Goal: Task Accomplishment & Management: Manage account settings

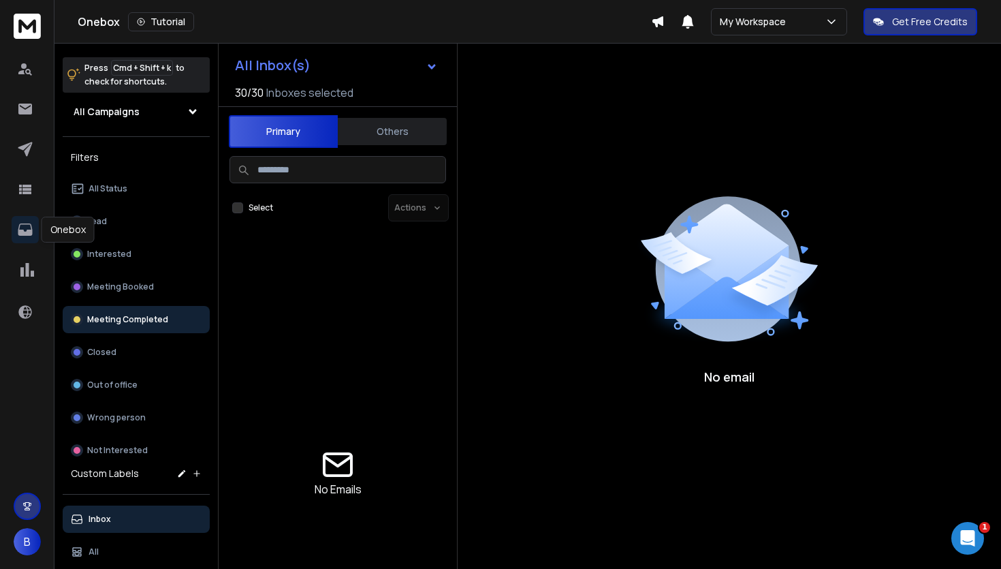
click at [17, 220] on link at bounding box center [25, 229] width 27 height 27
click at [20, 178] on link at bounding box center [25, 189] width 27 height 27
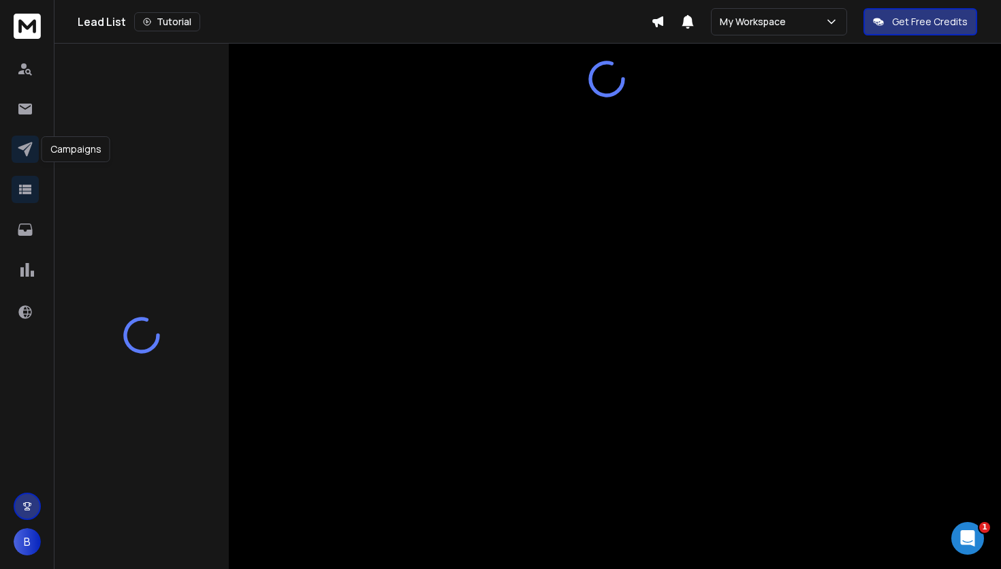
click at [23, 157] on icon at bounding box center [25, 149] width 16 height 16
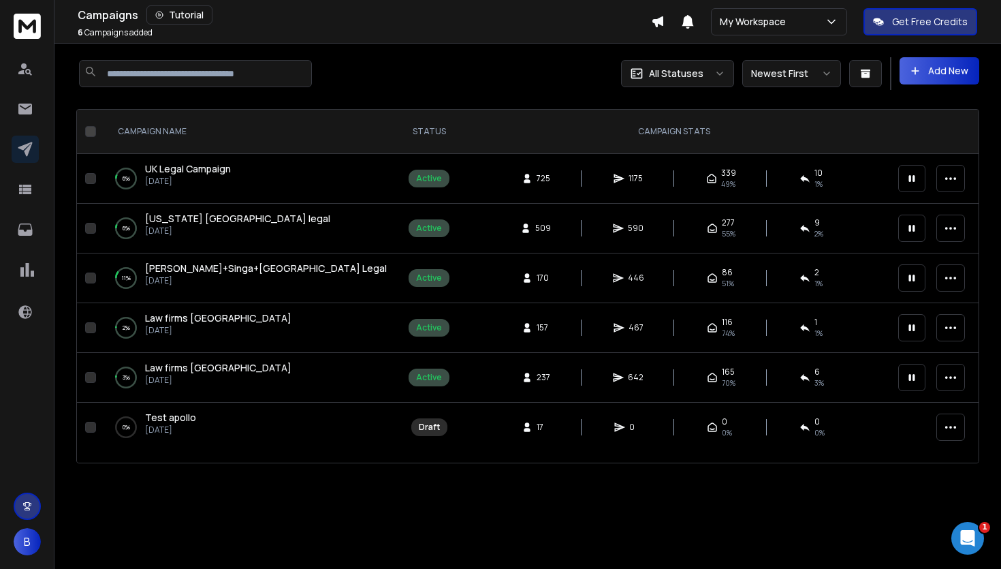
click at [180, 75] on input at bounding box center [195, 73] width 233 height 27
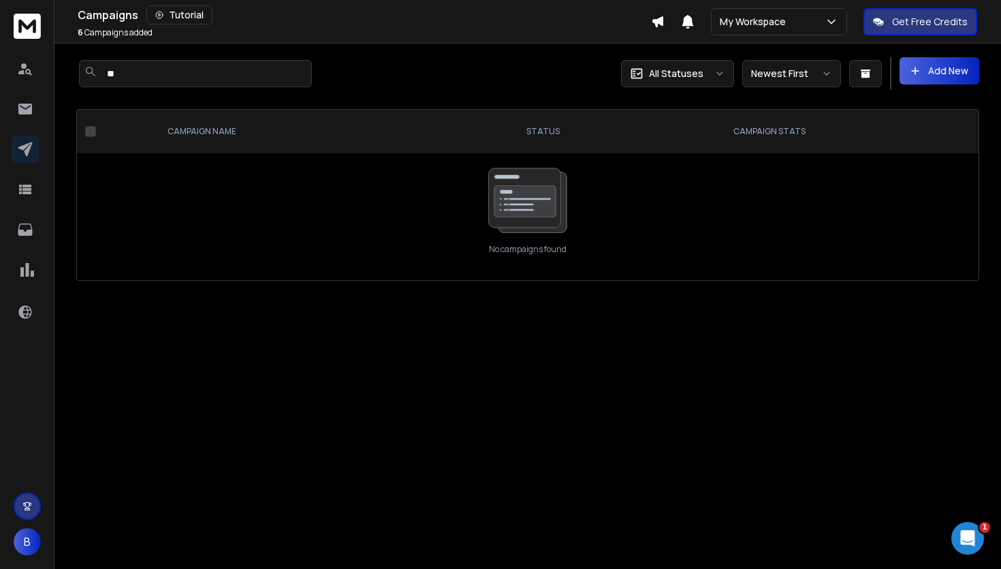
type input "*"
click at [697, 65] on button "All Statuses" at bounding box center [677, 73] width 113 height 27
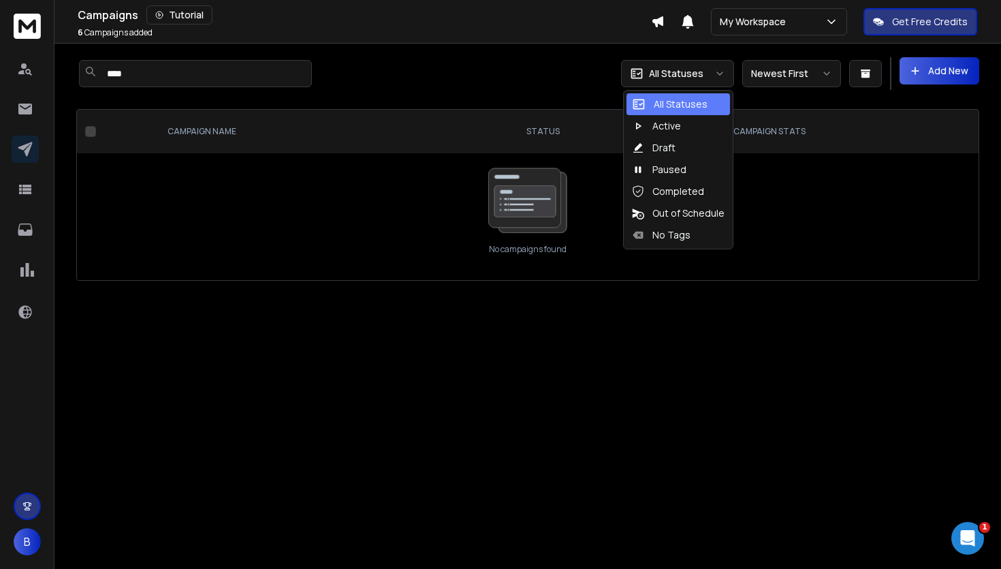
click at [764, 77] on button "Newest First" at bounding box center [791, 73] width 99 height 27
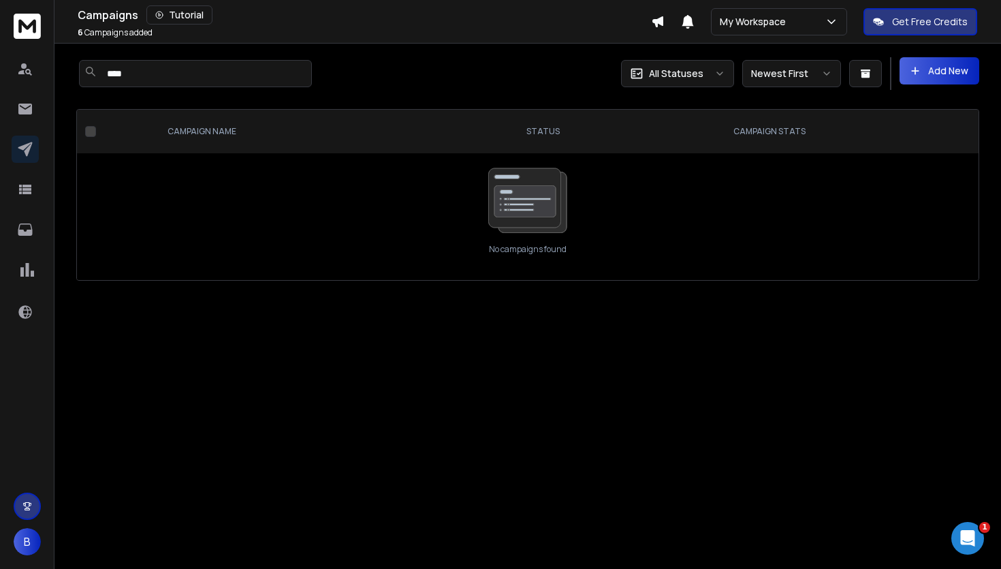
click at [764, 77] on button "Newest First" at bounding box center [791, 73] width 99 height 27
click at [214, 82] on input "****" at bounding box center [195, 73] width 233 height 27
type input "*"
click at [196, 354] on div "Campaigns 6 Campaigns Added All Statuses Newest First Add New CAMPAIGN NAME STA…" at bounding box center [527, 341] width 903 height 569
click at [23, 153] on icon at bounding box center [25, 149] width 16 height 16
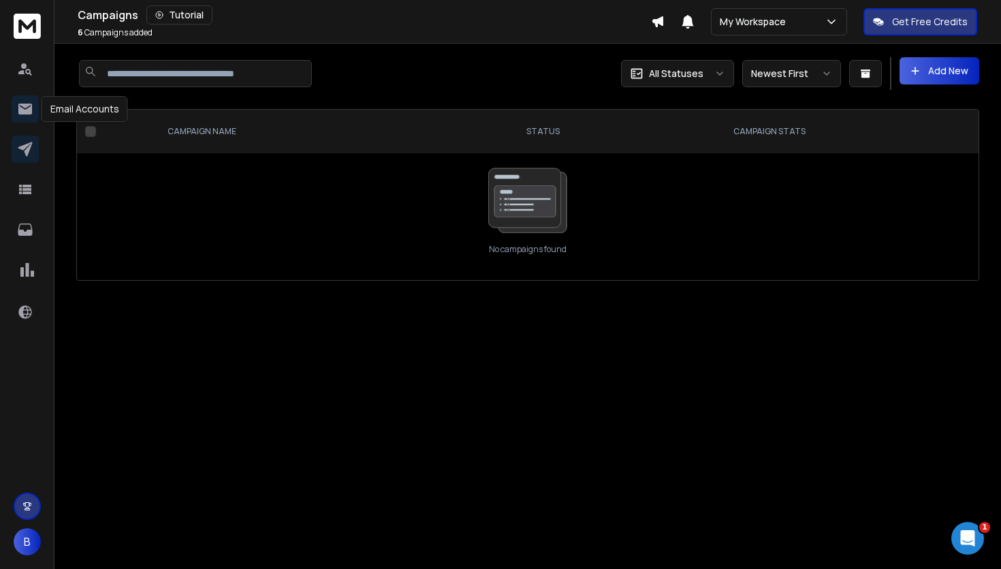
click at [30, 111] on icon at bounding box center [25, 109] width 14 height 11
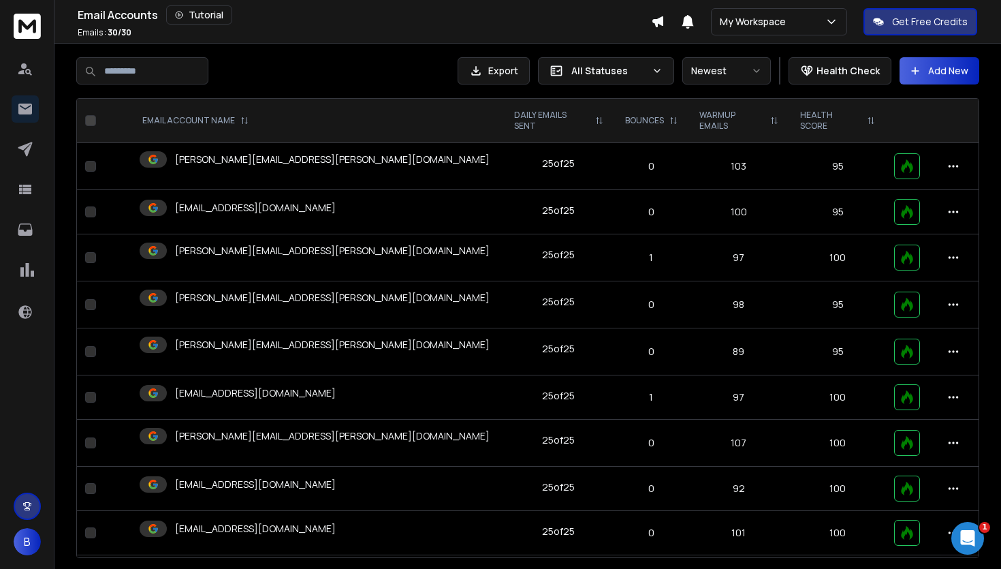
click at [738, 73] on button "Newest" at bounding box center [726, 70] width 89 height 27
click at [32, 142] on icon at bounding box center [25, 149] width 16 height 16
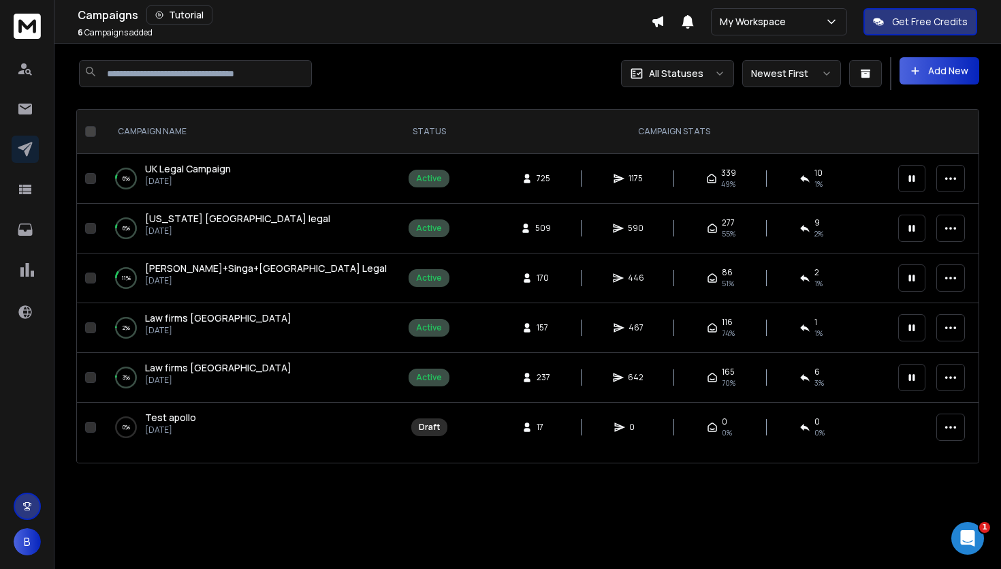
click at [211, 219] on span "California Canada legal" at bounding box center [237, 218] width 185 height 13
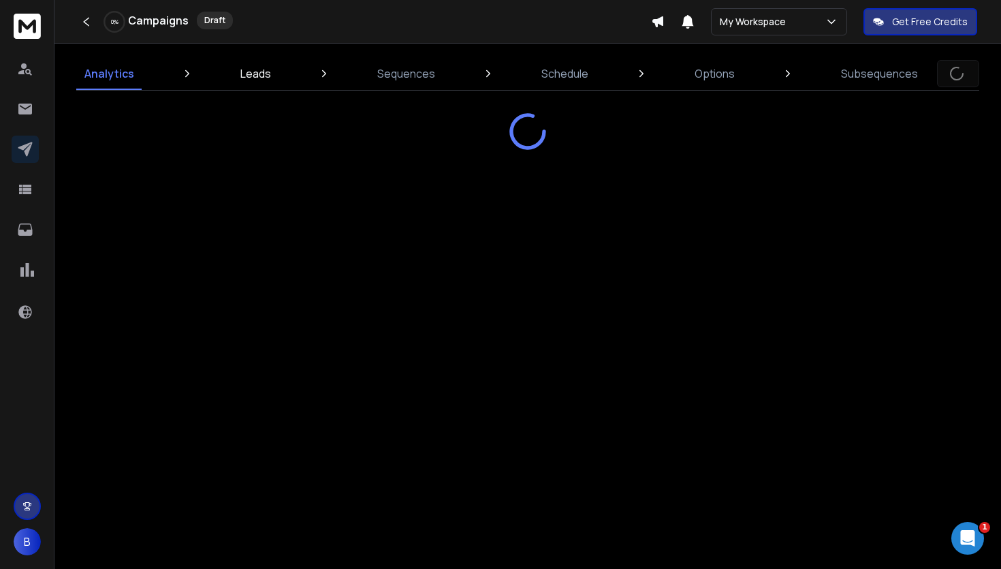
click at [241, 74] on div "Analytics Leads Sequences Schedule Options Subsequences" at bounding box center [527, 73] width 903 height 33
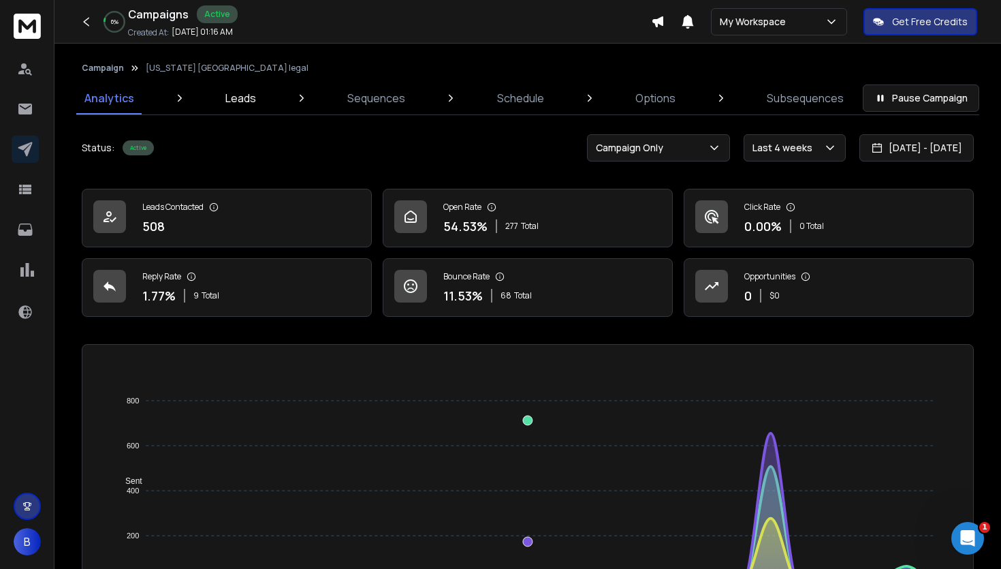
click at [242, 101] on p "Leads" at bounding box center [240, 98] width 31 height 16
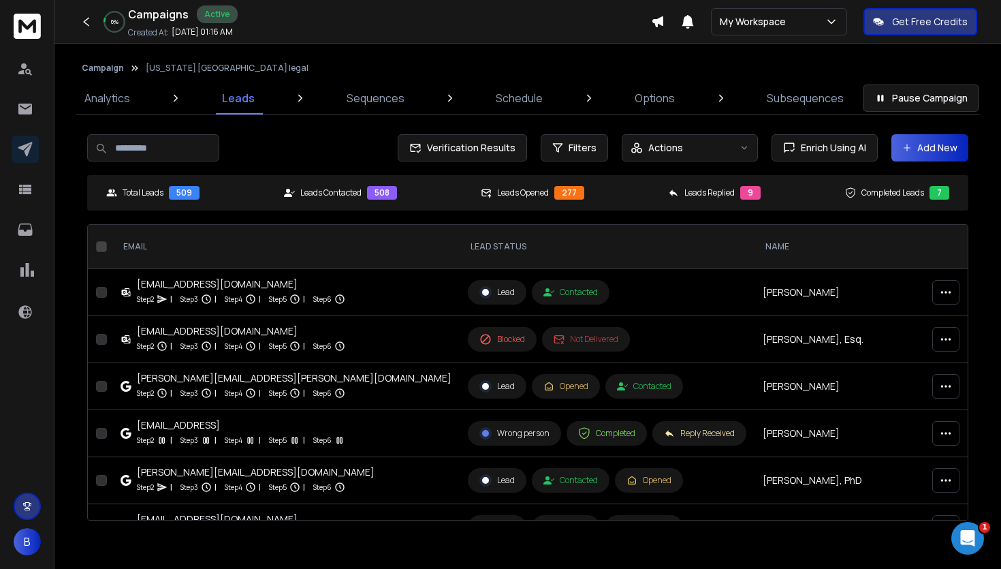
click at [188, 158] on input at bounding box center [153, 147] width 132 height 27
type input "*****"
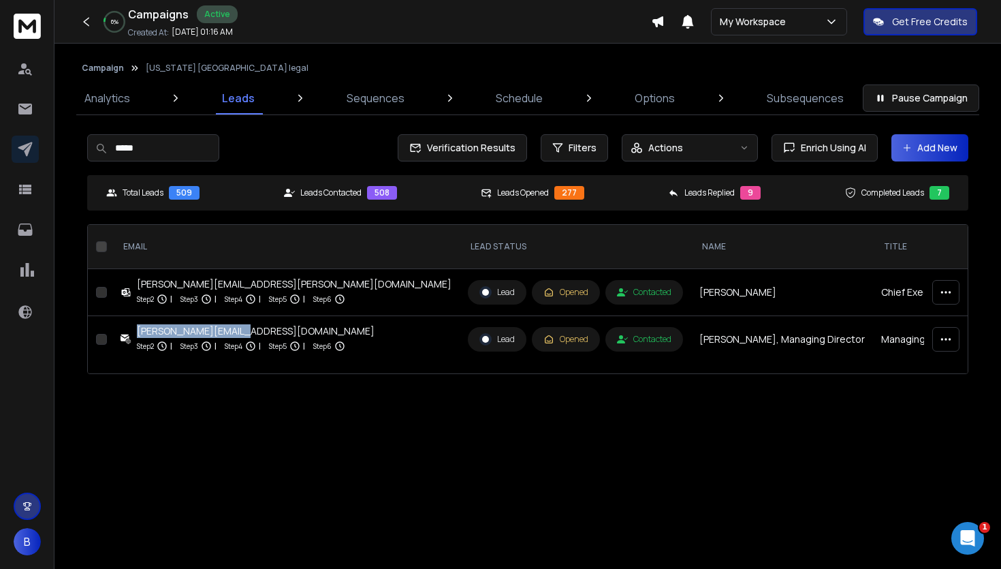
drag, startPoint x: 232, startPoint y: 374, endPoint x: 139, endPoint y: 377, distance: 93.4
click at [139, 338] on div "paul@therileyfirm.ca" at bounding box center [256, 331] width 238 height 14
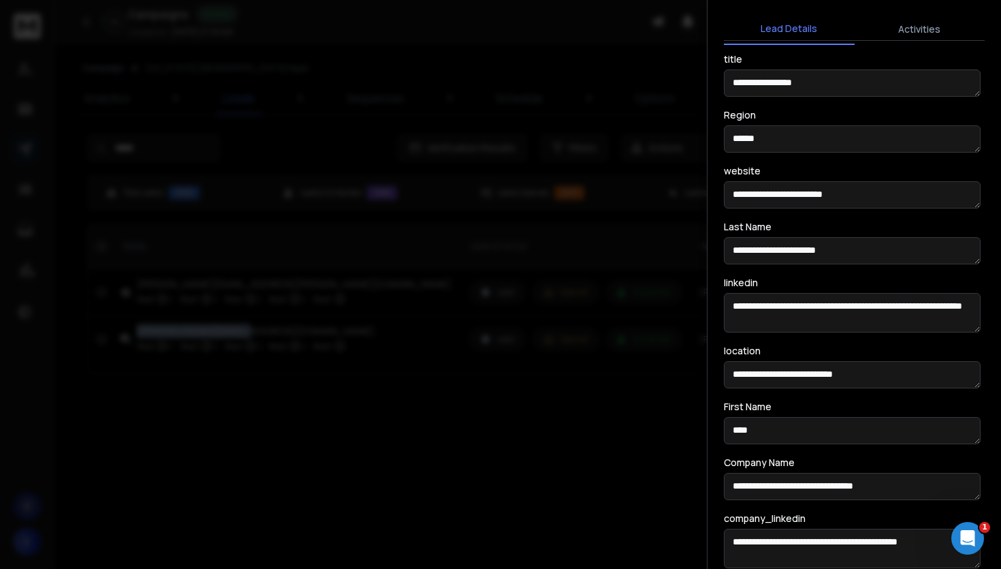
scroll to position [133, 0]
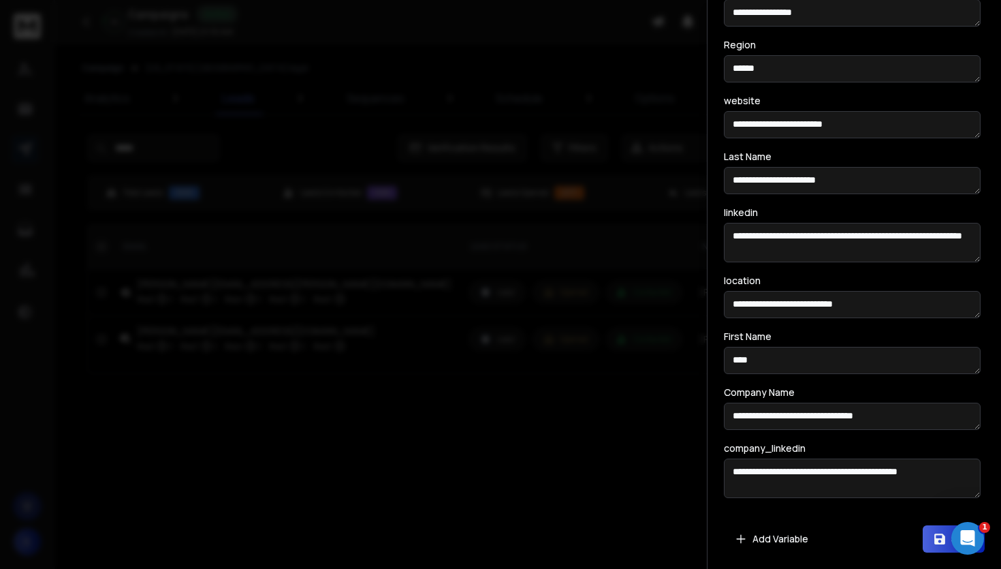
drag, startPoint x: 846, startPoint y: 251, endPoint x: 727, endPoint y: 238, distance: 119.2
click at [727, 238] on textarea "**********" at bounding box center [852, 242] width 257 height 39
click at [507, 137] on div at bounding box center [500, 284] width 1001 height 569
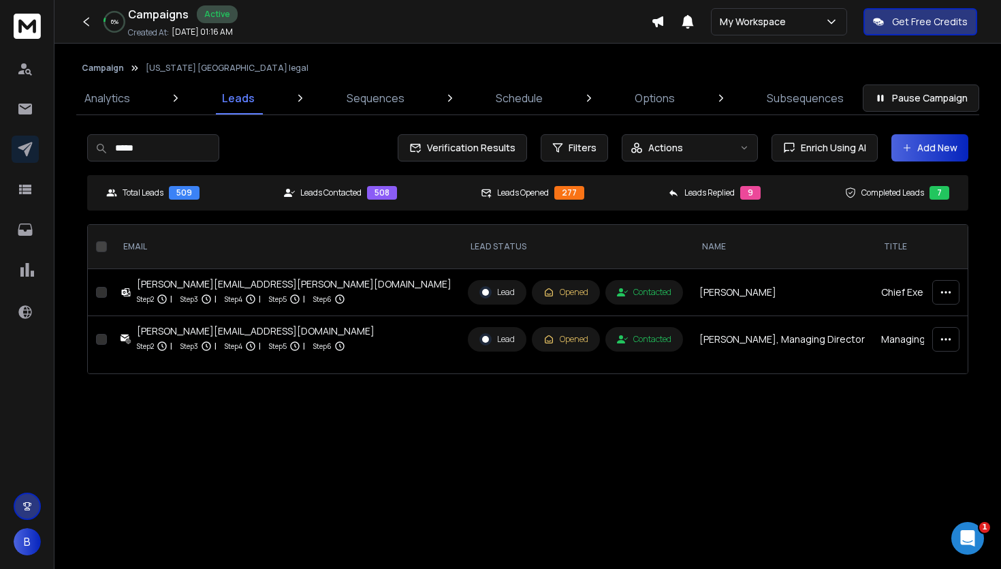
click at [236, 338] on div "paul@therileyfirm.ca" at bounding box center [256, 331] width 238 height 14
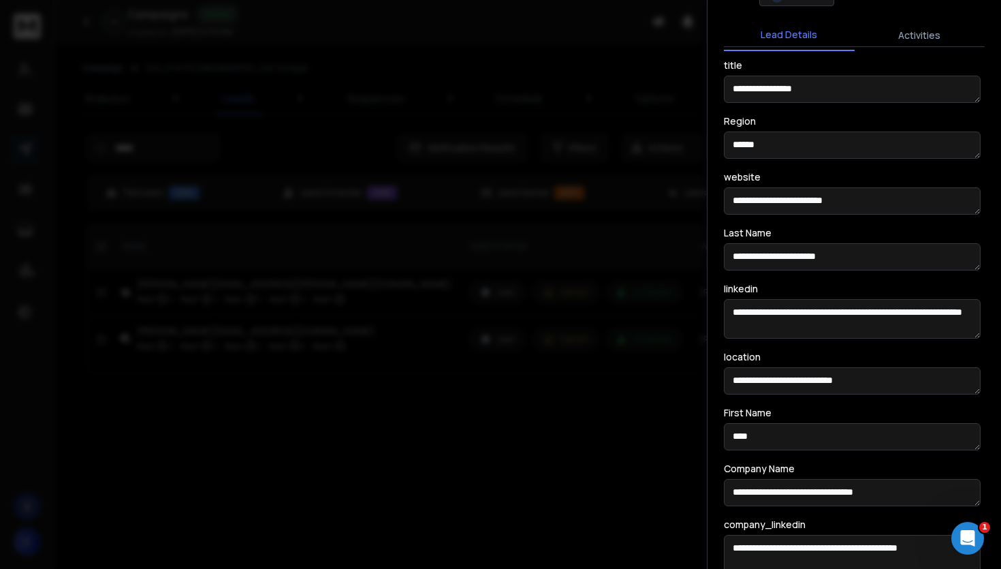
scroll to position [0, 0]
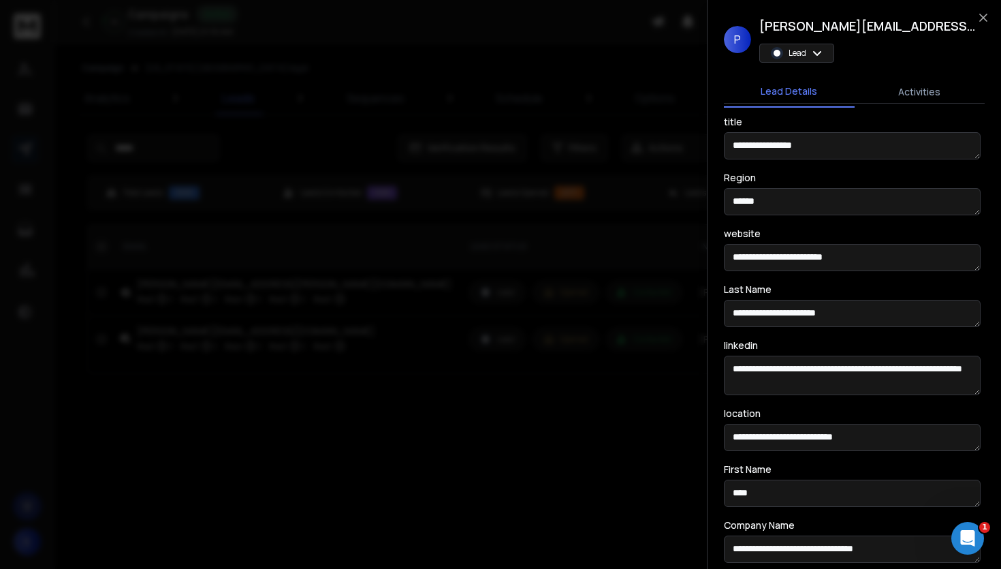
click at [898, 91] on button "Activities" at bounding box center [920, 92] width 131 height 30
click at [776, 91] on button "Lead Details" at bounding box center [789, 91] width 131 height 31
click at [906, 89] on button "Activities" at bounding box center [920, 92] width 131 height 30
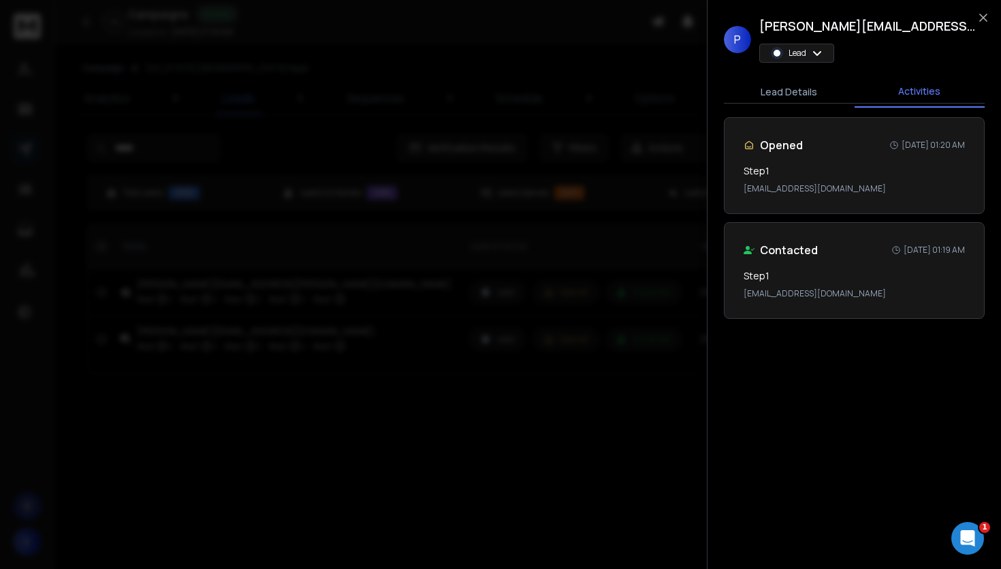
click at [782, 89] on button "Lead Details" at bounding box center [789, 92] width 131 height 30
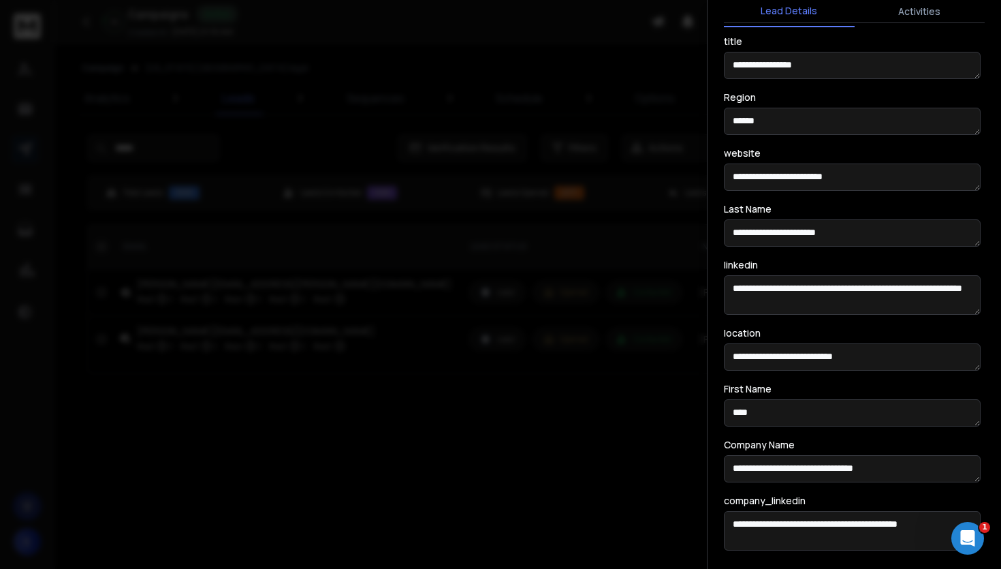
scroll to position [133, 0]
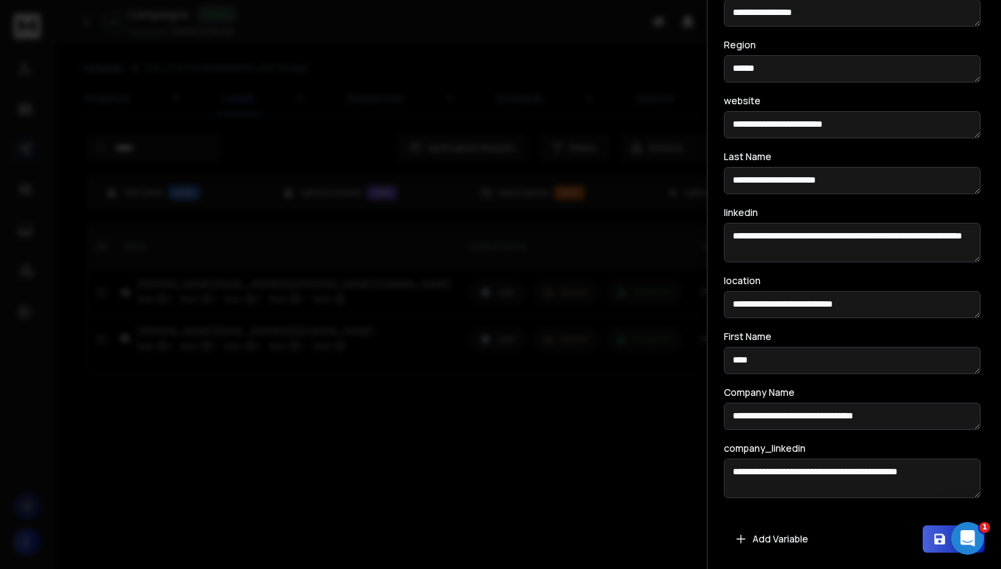
click at [537, 329] on div at bounding box center [500, 284] width 1001 height 569
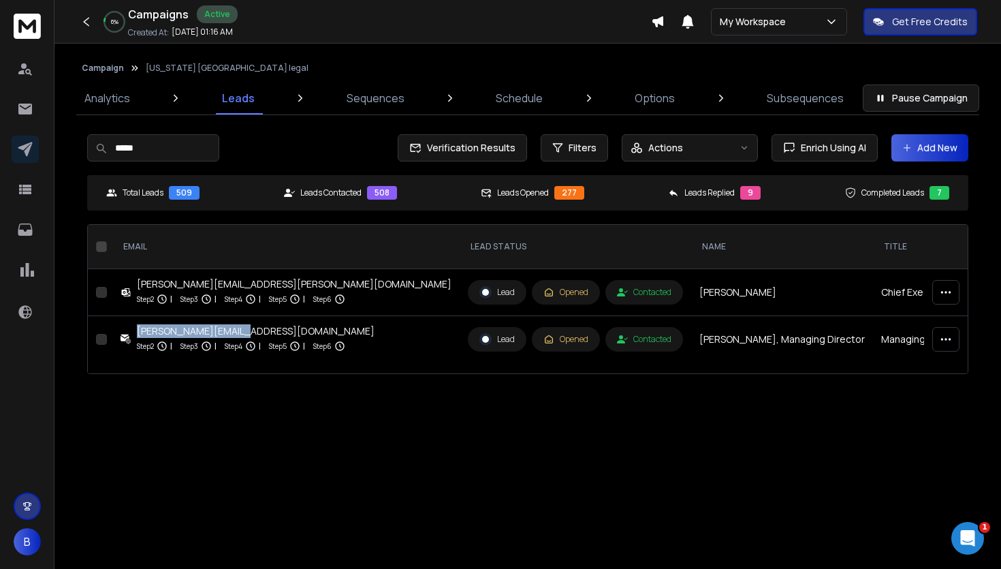
drag, startPoint x: 231, startPoint y: 380, endPoint x: 151, endPoint y: 364, distance: 81.9
click at [151, 363] on td "paul@therileyfirm.ca Step 2 | Step 3 | Step 4 | Step 5 | Step 6" at bounding box center [285, 339] width 347 height 47
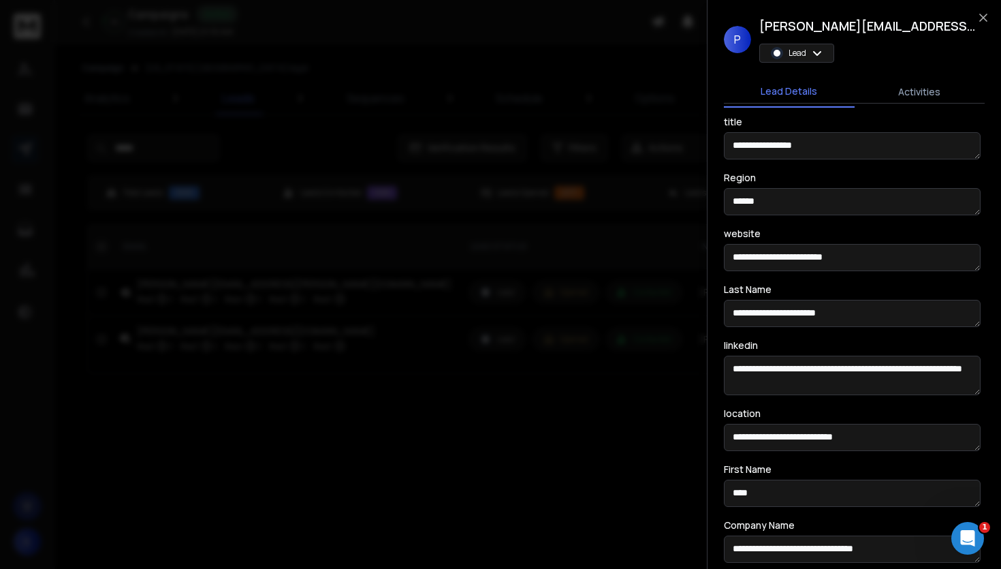
click at [159, 373] on div at bounding box center [500, 284] width 1001 height 569
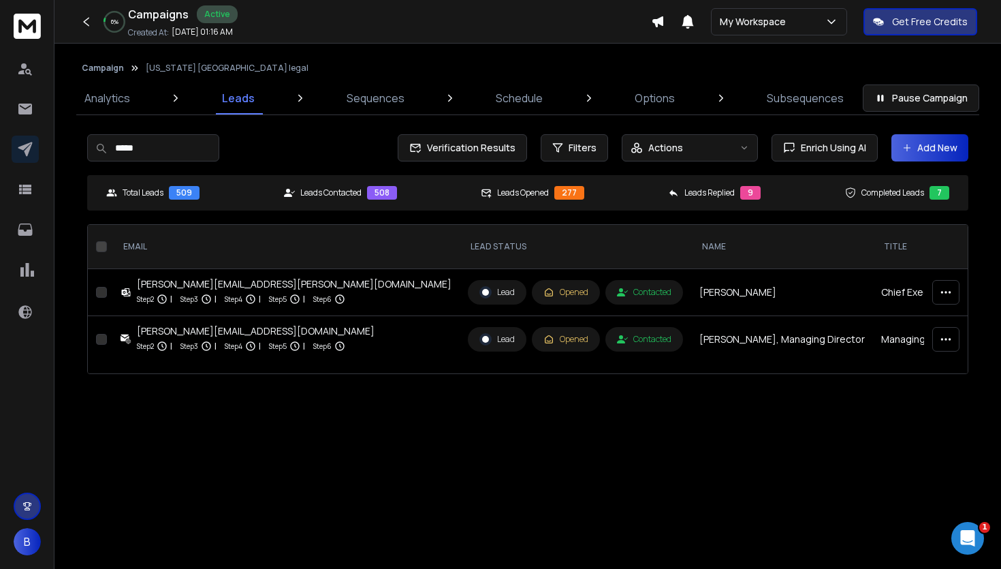
click at [159, 338] on div "paul@therileyfirm.ca" at bounding box center [256, 331] width 238 height 14
click at [223, 338] on div "paul@therileyfirm.ca" at bounding box center [256, 331] width 238 height 14
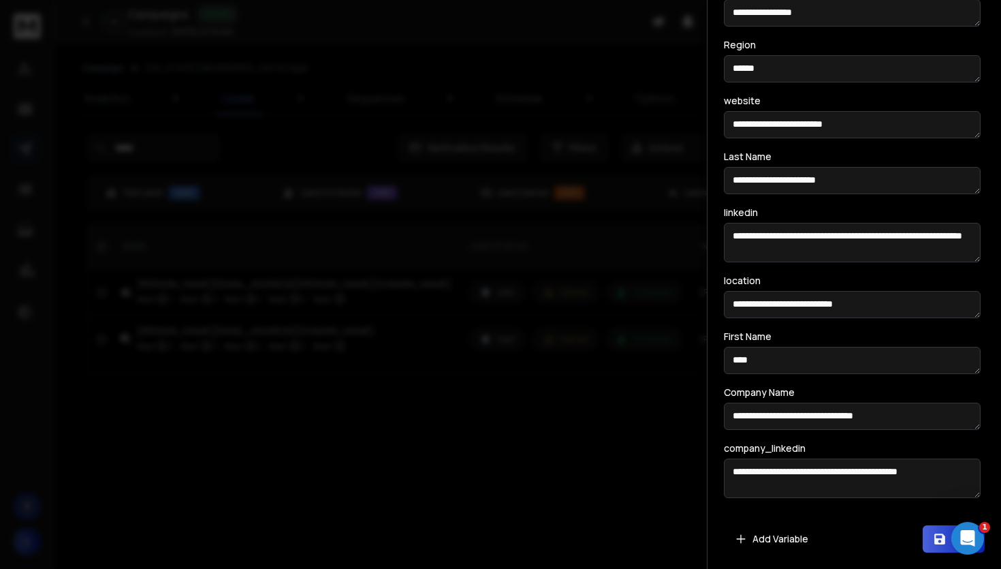
scroll to position [0, 0]
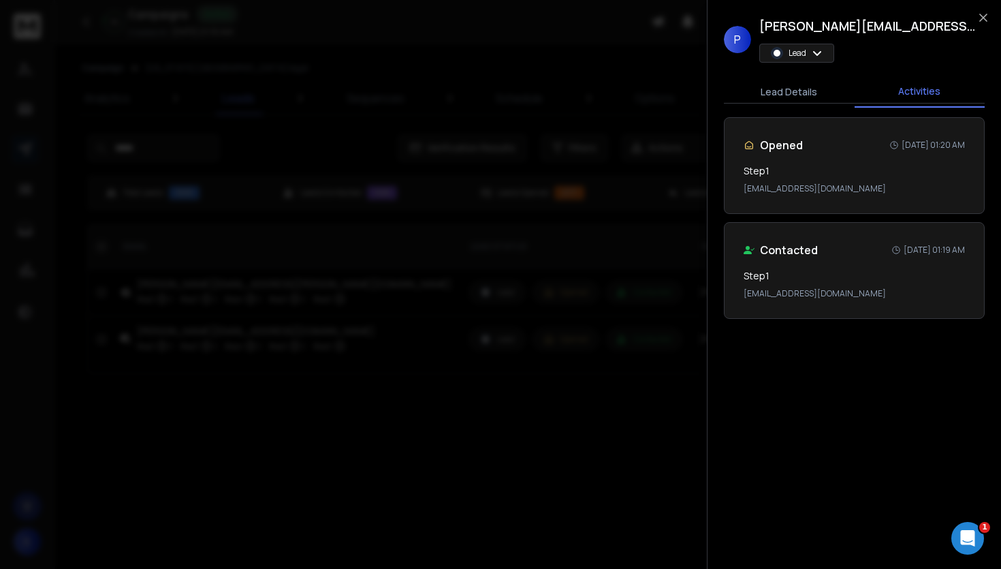
click at [911, 96] on button "Activities" at bounding box center [920, 91] width 131 height 31
click at [804, 58] on body "ReferralStack Unlock AI-powered affiliate growth Lifetime Deals available! Clai…" at bounding box center [500, 284] width 1001 height 569
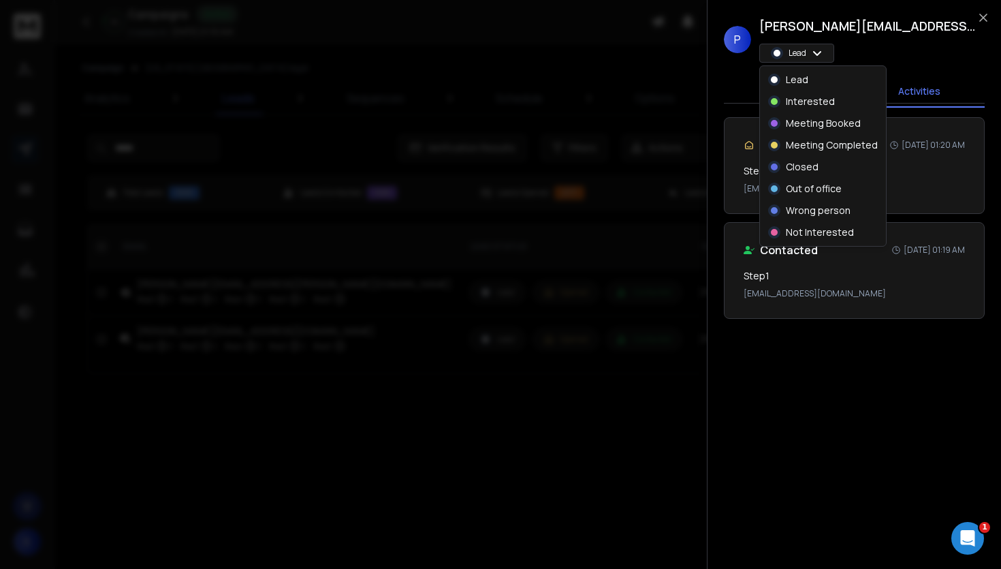
click at [844, 50] on div at bounding box center [500, 284] width 1001 height 569
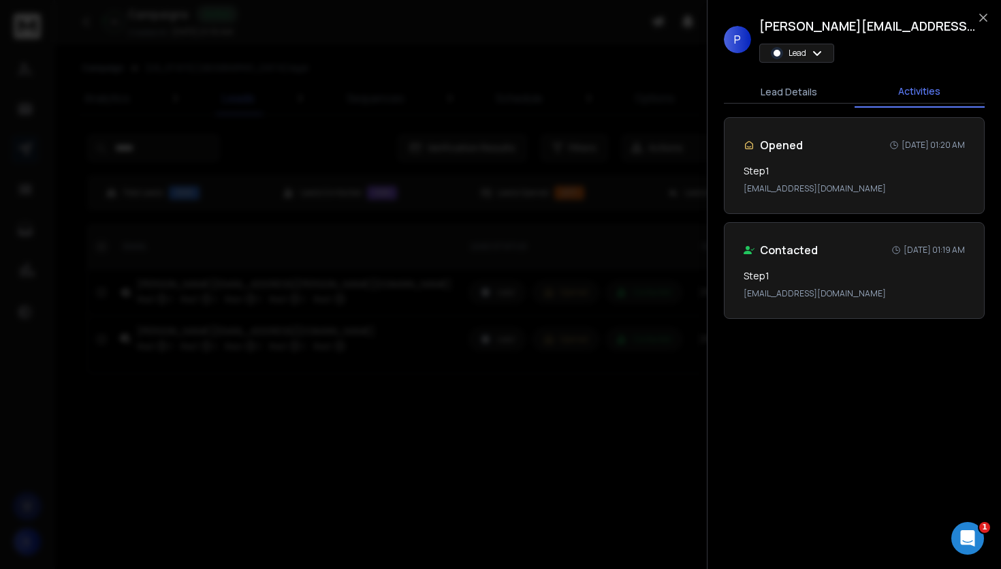
click at [428, 321] on div at bounding box center [500, 284] width 1001 height 569
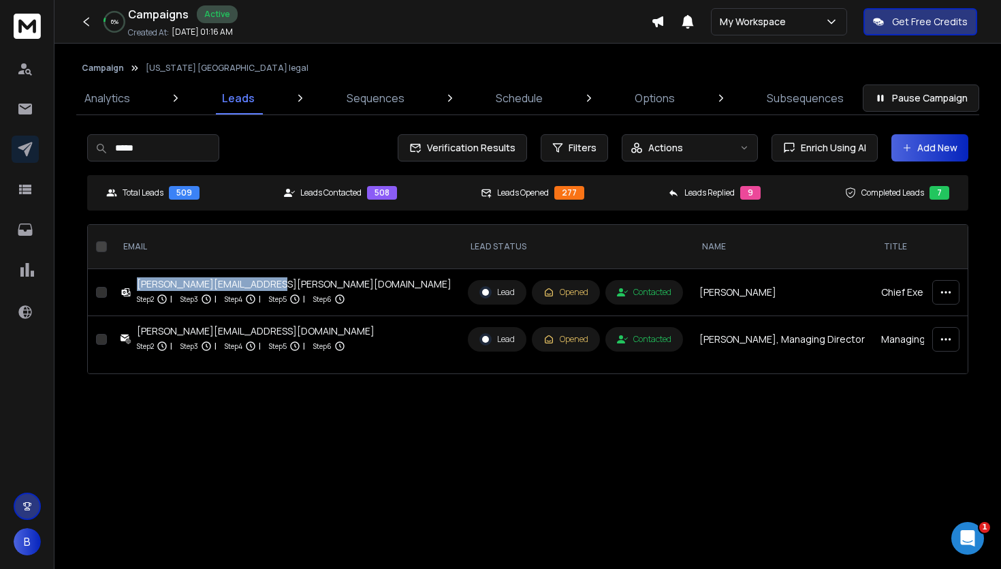
drag, startPoint x: 268, startPoint y: 289, endPoint x: 127, endPoint y: 273, distance: 141.2
click at [127, 273] on td "riley.cohen@canadavisa.com Step 2 | Step 3 | Step 4 | Step 5 | Step 6" at bounding box center [285, 292] width 347 height 47
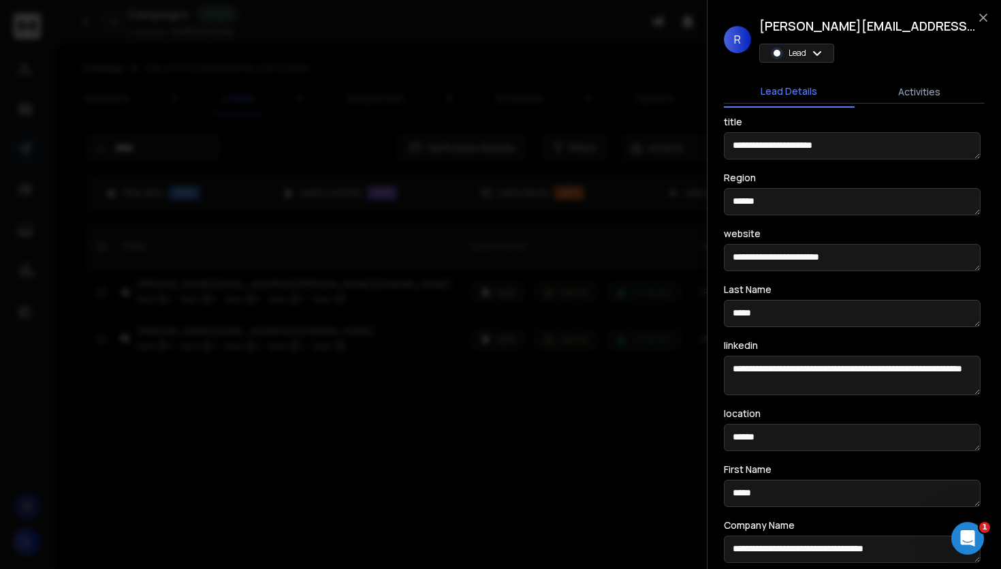
click at [127, 273] on div at bounding box center [500, 284] width 1001 height 569
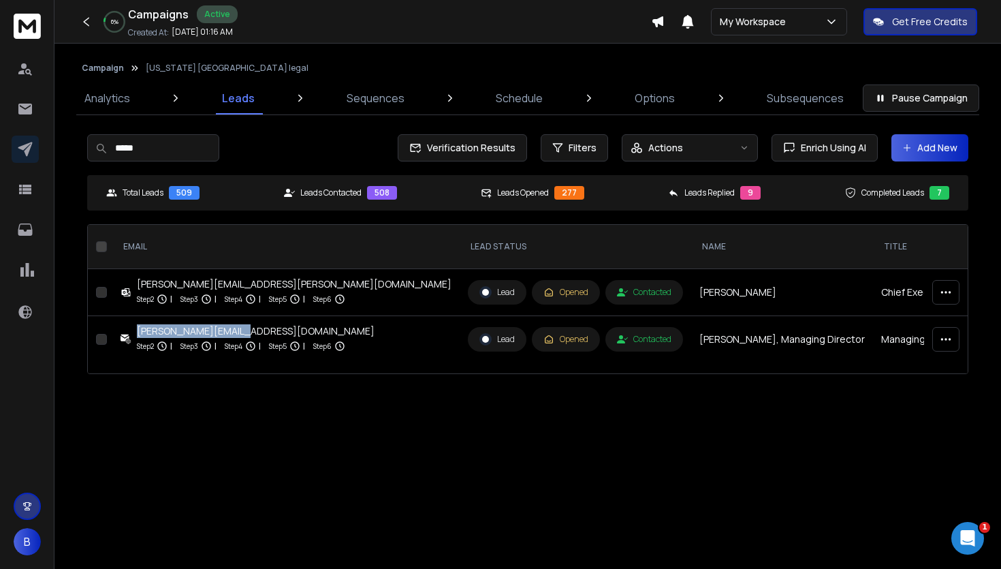
drag, startPoint x: 227, startPoint y: 374, endPoint x: 136, endPoint y: 375, distance: 91.9
click at [136, 354] on div "paul@therileyfirm.ca Step 2 | Step 3 | Step 4 | Step 5 | Step 6" at bounding box center [286, 339] width 331 height 30
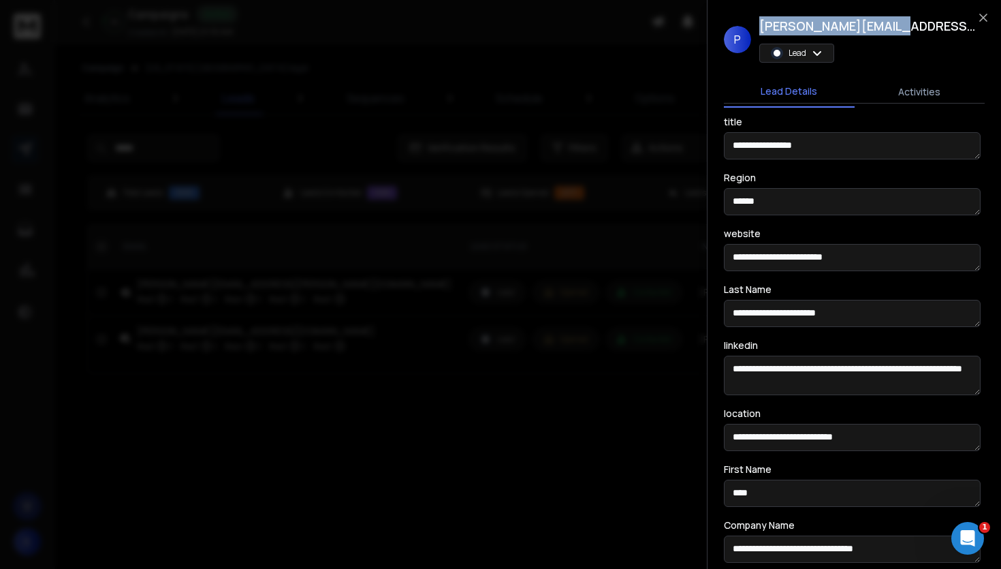
drag, startPoint x: 898, startPoint y: 22, endPoint x: 760, endPoint y: 25, distance: 138.3
click at [760, 25] on div "P paul@therileyfirm.ca Lead" at bounding box center [854, 39] width 261 height 46
copy h1 "paul@therileyfirm.ca"
click at [606, 237] on div at bounding box center [500, 284] width 1001 height 569
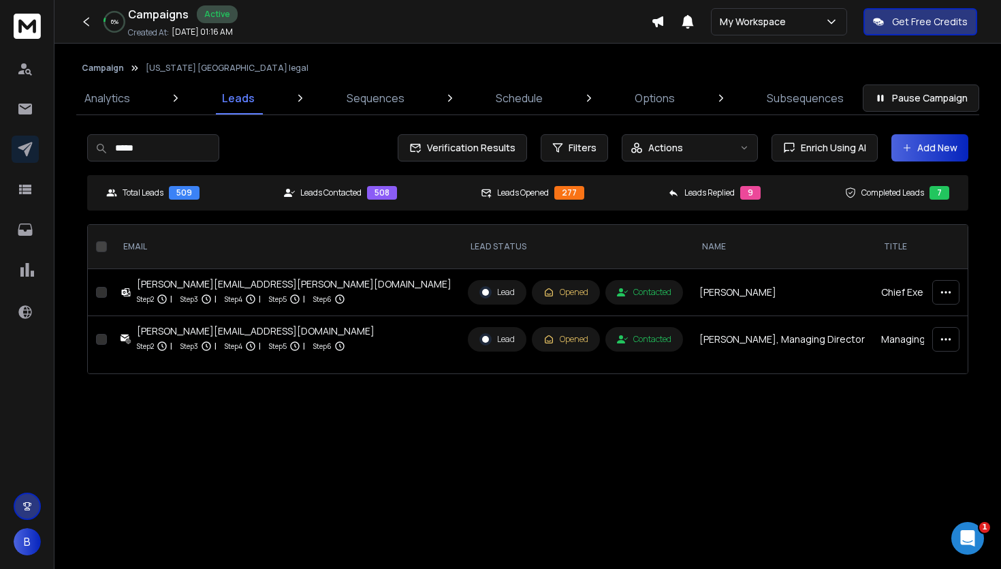
click at [940, 345] on icon "button" at bounding box center [946, 339] width 12 height 12
click at [105, 345] on button "button" at bounding box center [101, 339] width 11 height 11
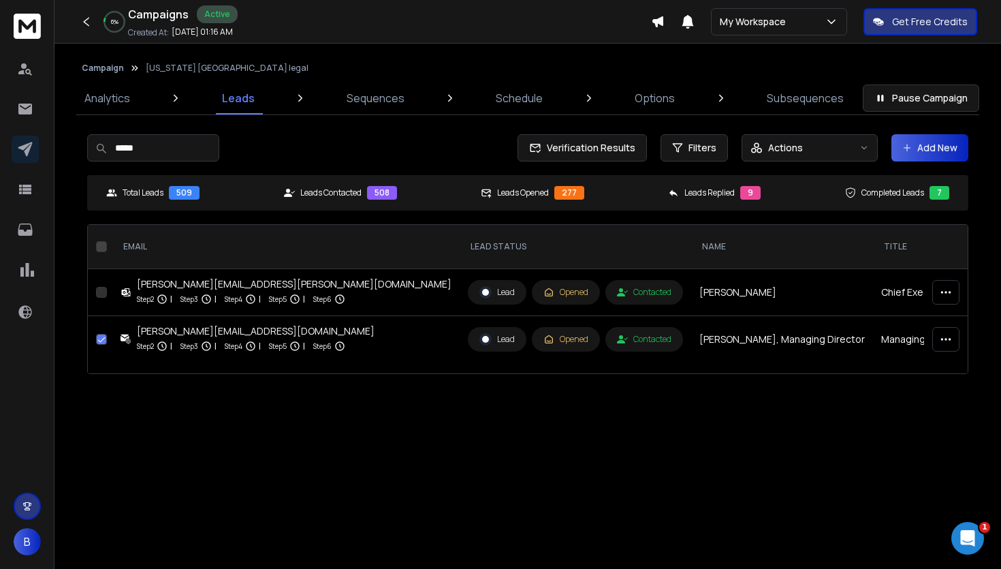
click at [951, 345] on icon "button" at bounding box center [946, 339] width 12 height 12
click at [691, 363] on td "Paul Riley, Managing Director" at bounding box center [782, 339] width 182 height 47
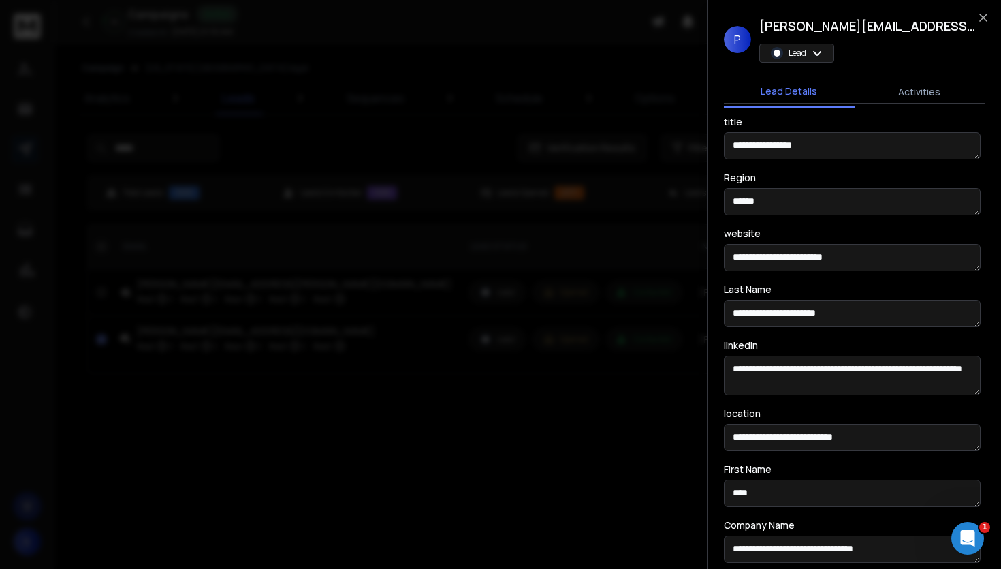
click at [637, 457] on div at bounding box center [500, 284] width 1001 height 569
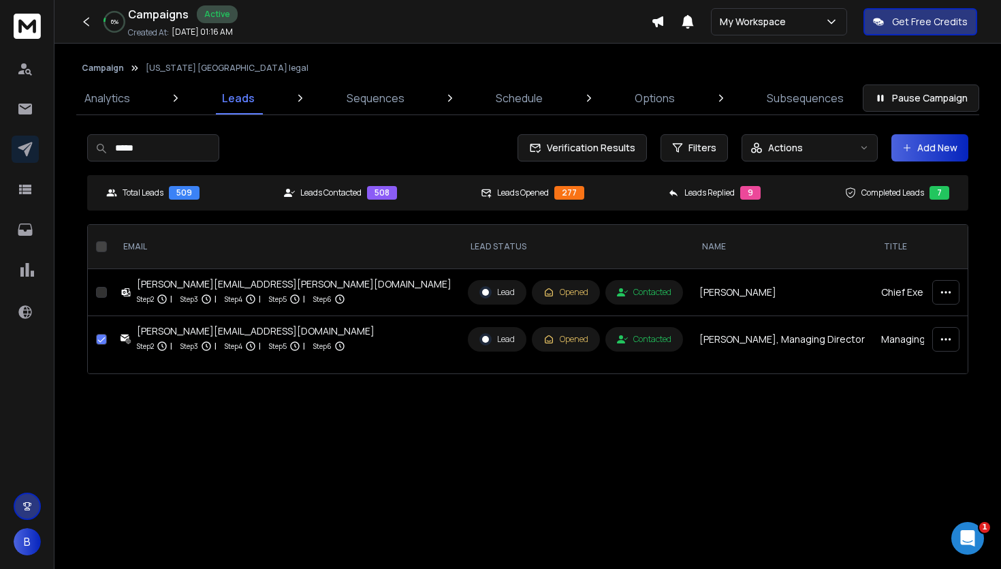
click at [941, 345] on icon "button" at bounding box center [946, 339] width 12 height 12
click at [896, 459] on div "Pause Lead" at bounding box center [916, 456] width 70 height 14
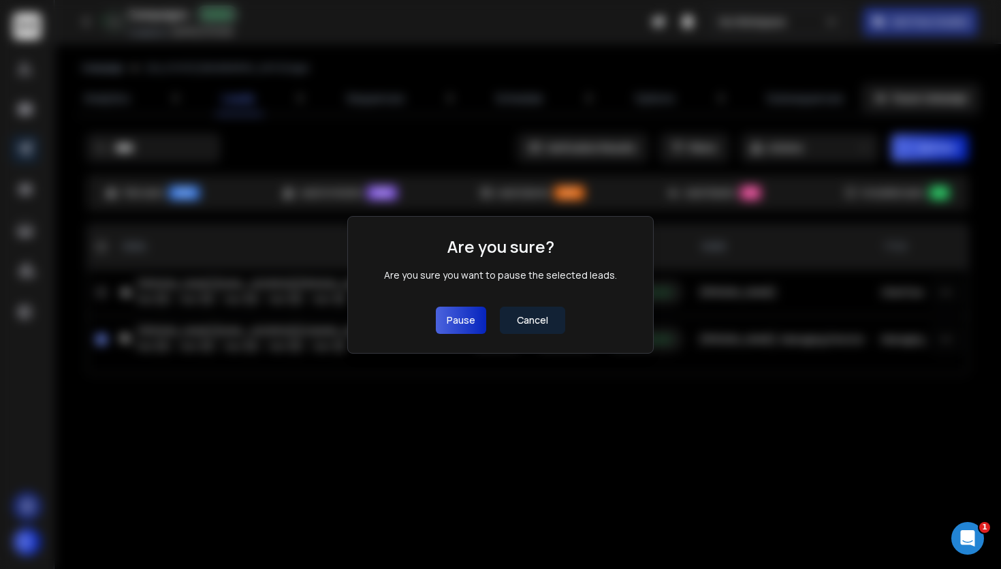
click at [534, 311] on button "Cancel" at bounding box center [532, 319] width 65 height 27
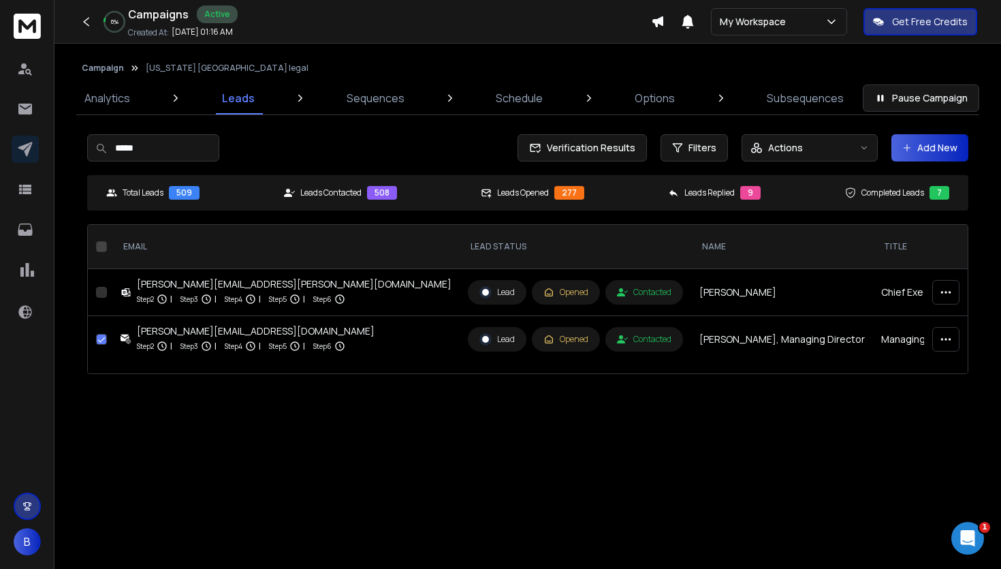
click at [101, 345] on button "button" at bounding box center [101, 339] width 11 height 11
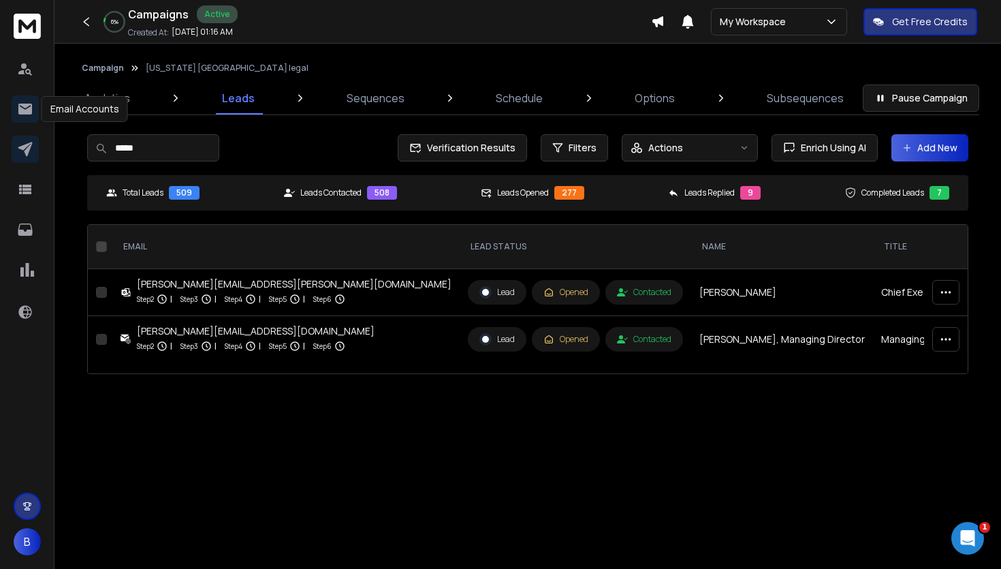
click at [20, 103] on icon at bounding box center [25, 109] width 16 height 16
